Goal: Find specific page/section: Find specific page/section

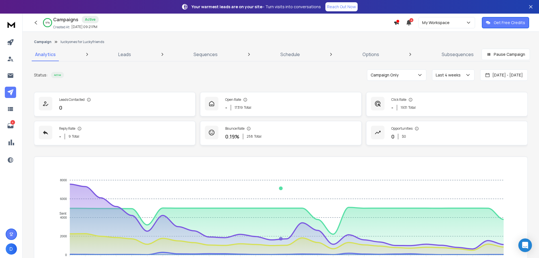
scroll to position [110, 0]
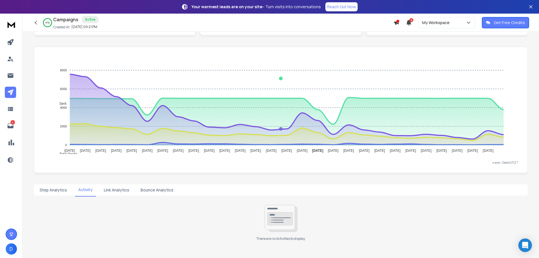
click at [37, 189] on button "Step Analytics" at bounding box center [53, 190] width 34 height 12
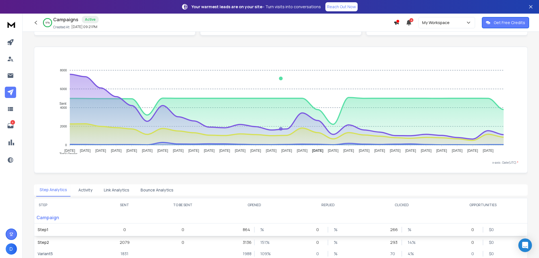
click at [100, 189] on div "Step Analytics Activity Link Analytics Bounce Analytics" at bounding box center [281, 189] width 494 height 11
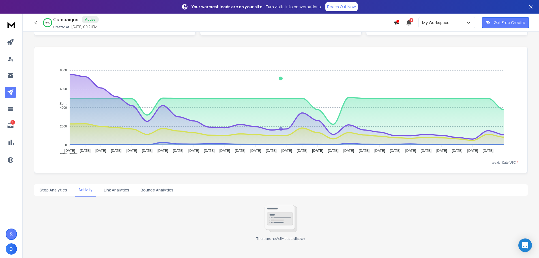
click at [78, 192] on button "Activity" at bounding box center [85, 189] width 21 height 13
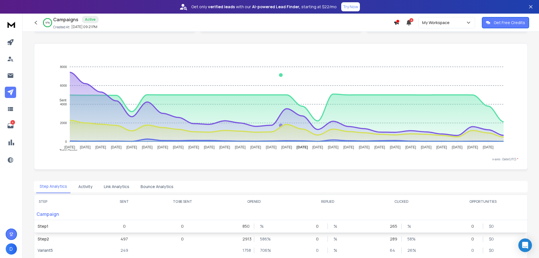
scroll to position [110, 0]
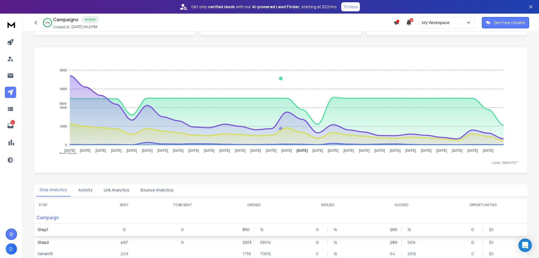
click at [88, 190] on button "Activity" at bounding box center [85, 190] width 21 height 12
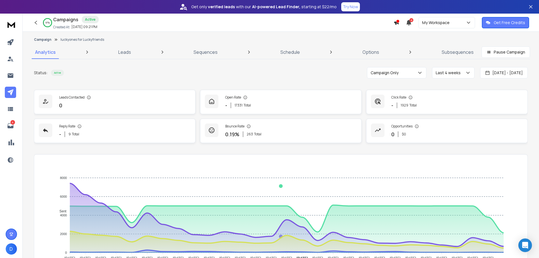
scroll to position [0, 0]
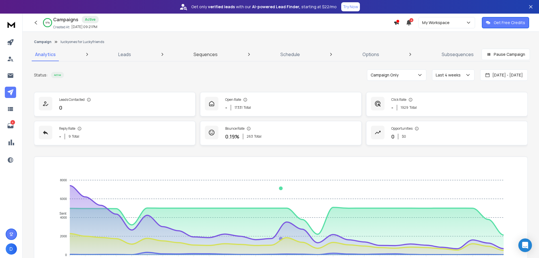
click at [205, 55] on p "Sequences" at bounding box center [206, 54] width 24 height 7
